Goal: Task Accomplishment & Management: Use online tool/utility

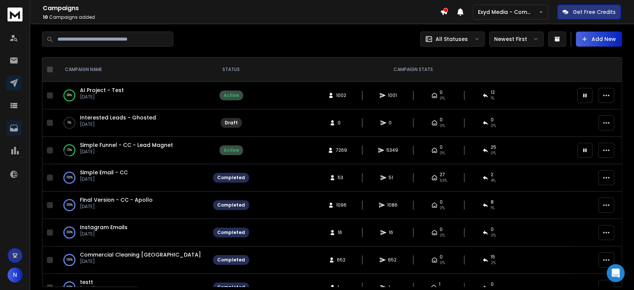
drag, startPoint x: 0, startPoint y: 0, endPoint x: 12, endPoint y: 125, distance: 125.6
click at [12, 123] on icon at bounding box center [13, 127] width 9 height 9
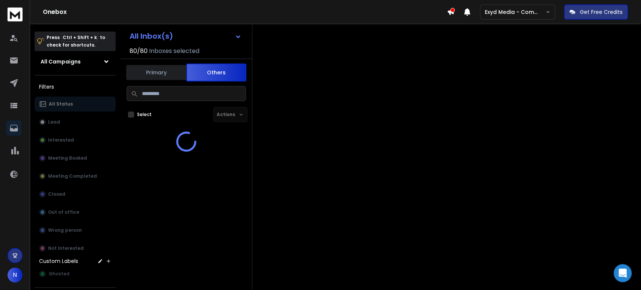
click at [200, 78] on button "Others" at bounding box center [216, 72] width 60 height 18
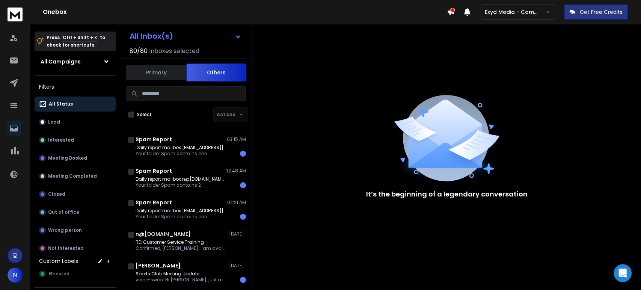
click at [179, 102] on div "Select Actions Spam Report 03:15 AM Daily report mailbox rnaomi@exydr.com folde…" at bounding box center [185, 213] width 131 height 261
click at [179, 96] on input at bounding box center [185, 93] width 119 height 15
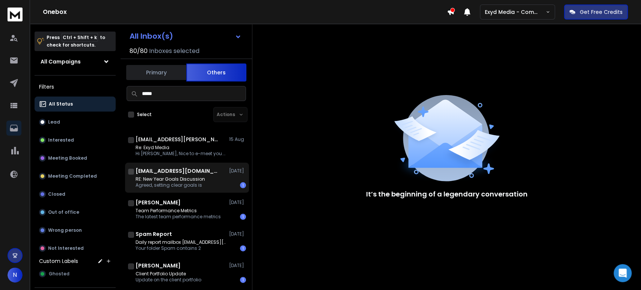
type input "*****"
click at [189, 169] on h1 "jacob@trendcanvas.site" at bounding box center [176, 171] width 83 height 8
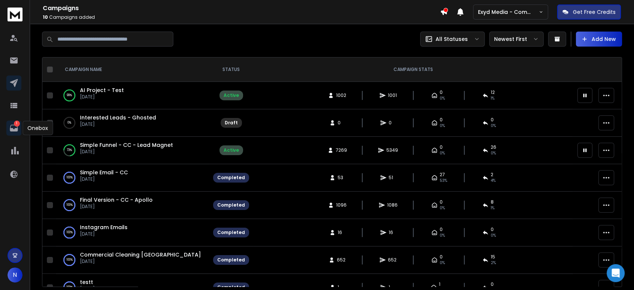
click at [10, 129] on icon at bounding box center [14, 128] width 8 height 7
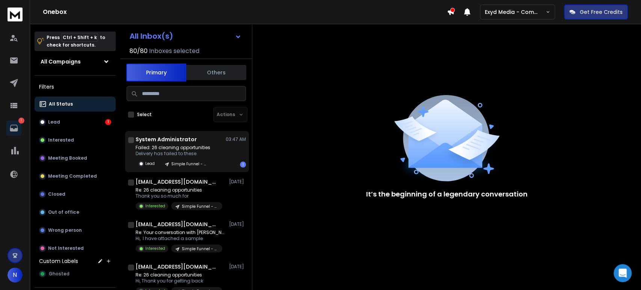
click at [208, 142] on div "System Administrator 03:47 AM" at bounding box center [190, 139] width 110 height 8
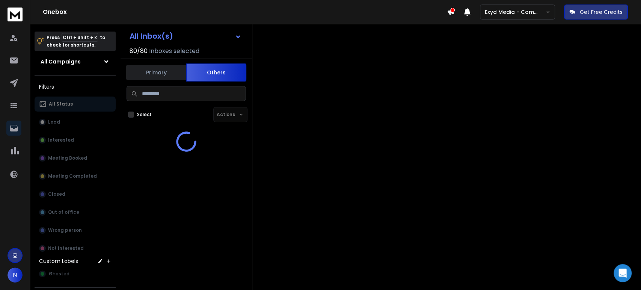
click at [228, 76] on button "Others" at bounding box center [216, 72] width 60 height 18
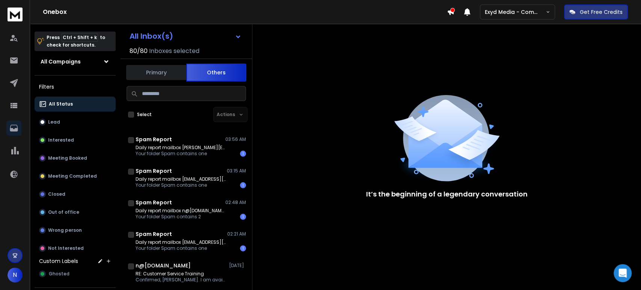
click at [192, 98] on input at bounding box center [185, 93] width 119 height 15
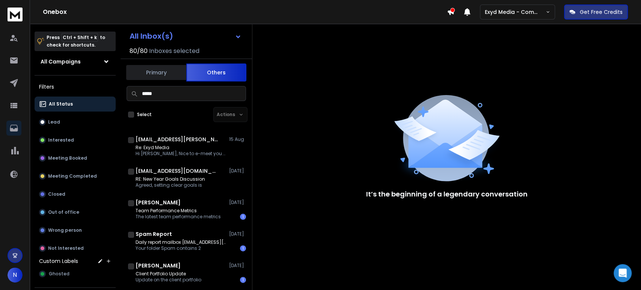
type input "*****"
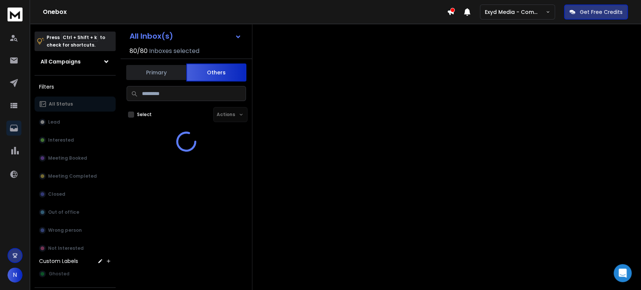
click at [216, 68] on button "Others" at bounding box center [216, 72] width 60 height 18
click at [216, 92] on input at bounding box center [185, 93] width 119 height 15
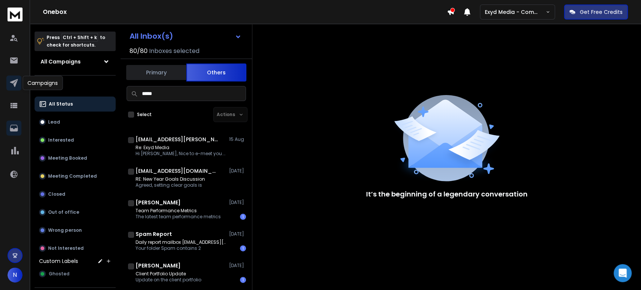
type input "*****"
click at [10, 82] on icon at bounding box center [14, 83] width 8 height 8
